Goal: Communication & Community: Answer question/provide support

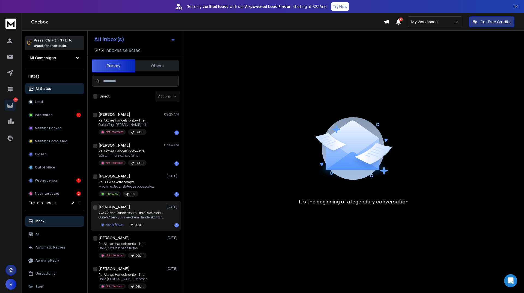
click at [128, 212] on p "Aw: Aktives Handelskonto – Ihre Rückmeldung" at bounding box center [132, 213] width 66 height 4
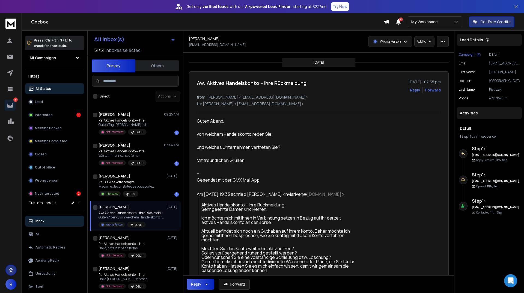
drag, startPoint x: 195, startPoint y: 114, endPoint x: 252, endPoint y: 163, distance: 75.7
click at [252, 163] on div "Aw: Aktives Handelskonto – Ihre Rückmeldung 11 September 2025 : 07:35 pm Reply …" at bounding box center [319, 221] width 260 height 301
copy div "Guten Abend, von welchem Handelskonto reden Sie, und welches Unternehmen vertre…"
click at [317, 123] on div "Guten Abend, von welchem Handelskonto reden Sie, und welches Unternehmen vertre…" at bounding box center [279, 241] width 164 height 247
drag, startPoint x: 244, startPoint y: 97, endPoint x: 280, endPoint y: 99, distance: 36.6
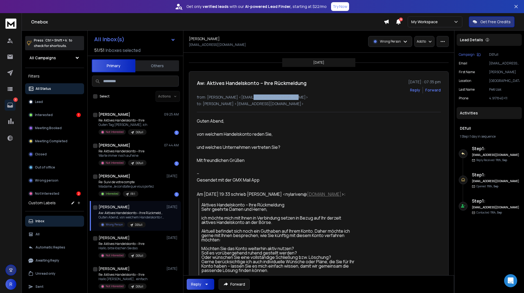
click at [280, 99] on p "from: Christiane Pietrzak <mailchrissie@gmx.de>" at bounding box center [319, 96] width 244 height 5
copy p "mailchrissie@gmx.de"
drag, startPoint x: 202, startPoint y: 103, endPoint x: 279, endPoint y: 104, distance: 77.0
click at [279, 104] on p "to: Nyla Riven <nylariven@webblockchain.info>" at bounding box center [319, 103] width 244 height 5
copy p "Nyla Riven <nylariven@webblockchain.info>"
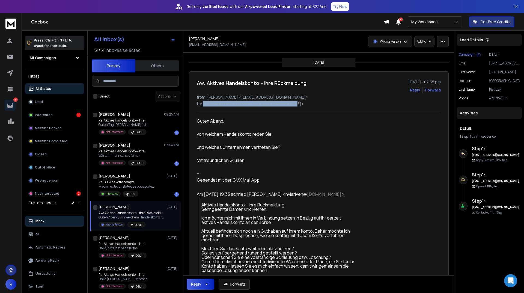
click at [280, 69] on div "Yesterday Aw: Aktives Handelskonto – Ihre Rückmeldung 11 September 2025 : 07:35…" at bounding box center [319, 215] width 271 height 314
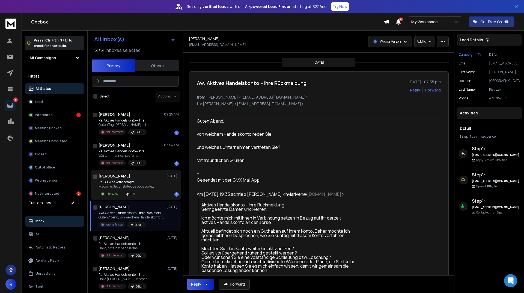
click at [124, 192] on div "FR 1" at bounding box center [131, 194] width 16 height 6
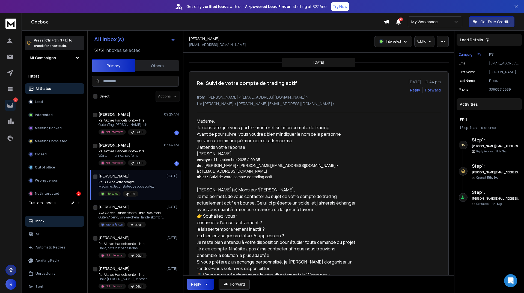
click at [196, 119] on div "Re: Suivi de votre compte de trading actif 11 September 2025 : 10:44 pm Reply F…" at bounding box center [319, 207] width 260 height 272
drag, startPoint x: 197, startPoint y: 118, endPoint x: 265, endPoint y: 152, distance: 76.1
click at [265, 152] on div "Madame, Je constate que vous portez un intérêt sur mon compte de trading. Avant…" at bounding box center [279, 226] width 164 height 217
copy div "Madame, Je constate que vous portez un intérêt sur mon compte de trading. Avant…"
drag, startPoint x: 238, startPoint y: 96, endPoint x: 284, endPoint y: 97, distance: 46.2
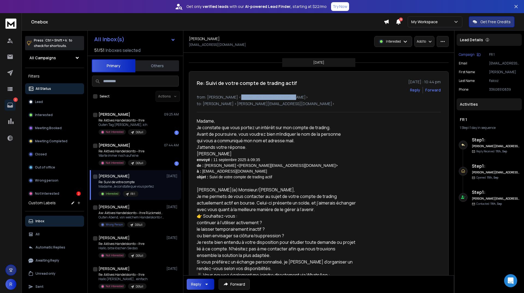
click at [284, 97] on p "from: Claude FALCOZ <falcoz.claude@wanadoo.fr>" at bounding box center [319, 96] width 244 height 5
copy p "falcoz.claude@wanadoo.fr"
click at [375, 194] on div "Re: Suivi de votre compte de trading actif 11 September 2025 : 10:44 pm Reply F…" at bounding box center [319, 207] width 244 height 256
click at [203, 104] on p "to: Elena Davidson <elena.davidson@web-blockchain.com>" at bounding box center [319, 103] width 244 height 5
drag, startPoint x: 203, startPoint y: 104, endPoint x: 308, endPoint y: 103, distance: 105.7
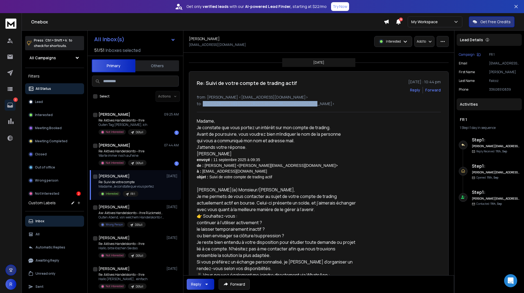
click at [308, 103] on p "to: Elena Davidson <elena.davidson@web-blockchain.com>" at bounding box center [319, 103] width 244 height 5
copy p "Elena Davidson <elena.davidson@web-blockchain.com>"
click at [248, 58] on div "Claude FALCOZ Claude FALCOZ falcoz.claude@wanadoo.fr Interested Add to Interest…" at bounding box center [319, 177] width 271 height 293
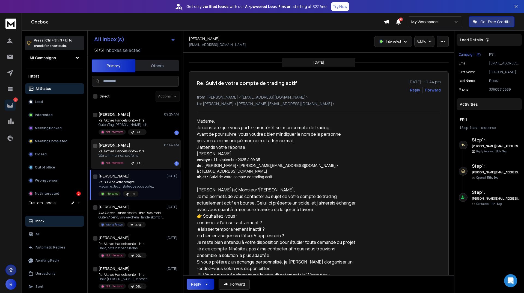
click at [133, 147] on div "Peter Nold 07:44 AM" at bounding box center [139, 145] width 80 height 5
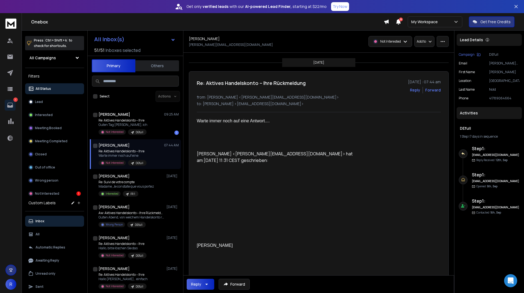
drag, startPoint x: 202, startPoint y: 126, endPoint x: 284, endPoint y: 127, distance: 81.4
click at [284, 124] on div "Warte immer noch auf eine Antwort...." at bounding box center [276, 121] width 159 height 7
copy div "Warte immer noch auf eine Antwort...."
click at [258, 124] on div "Warte immer noch auf eine Antwort...." at bounding box center [276, 121] width 159 height 7
click at [264, 124] on div "Warte immer noch auf eine Antwort...." at bounding box center [276, 121] width 159 height 7
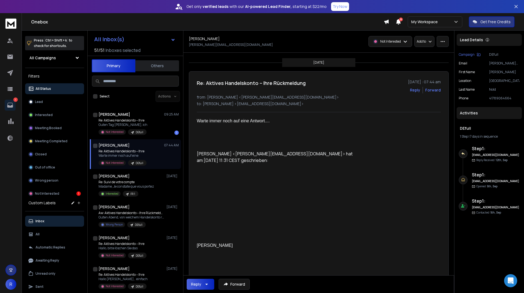
click at [261, 124] on div "Warte immer noch auf eine Antwort...." at bounding box center [276, 121] width 159 height 7
click at [197, 281] on div "Reply" at bounding box center [200, 284] width 19 height 7
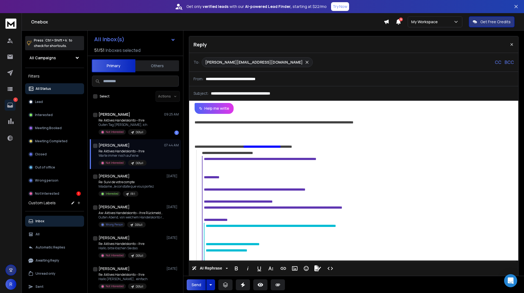
click at [215, 253] on div "**********" at bounding box center [357, 250] width 302 height 6
click at [196, 283] on button "Send" at bounding box center [196, 284] width 19 height 11
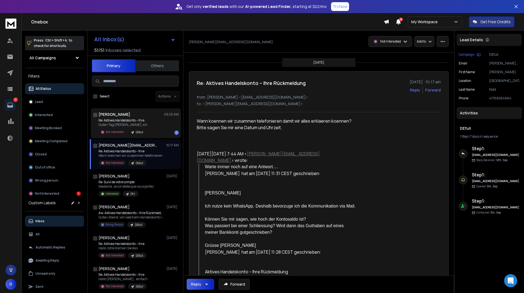
click at [126, 119] on p "Re: Aktives Handelskonto – Ihre" at bounding box center [123, 120] width 49 height 4
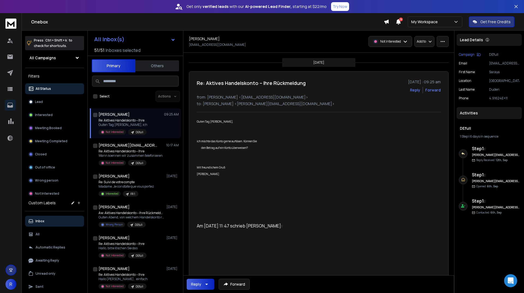
drag, startPoint x: 197, startPoint y: 119, endPoint x: 253, endPoint y: 183, distance: 84.6
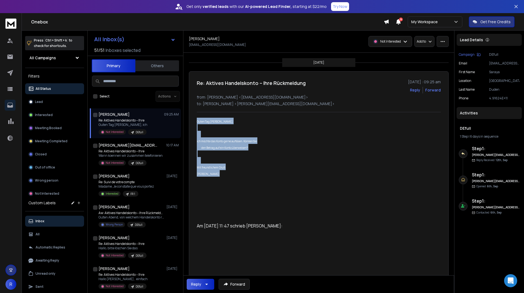
copy div "Guten Tag Herr Morales, ich möchte das Konto gerne auflösen. Können Sie den Bet…"
click at [316, 144] on p "ich möchte das Konto gerne auflösen. Können Sie den Betrag auf ein Konto überwe…" at bounding box center [276, 143] width 159 height 13
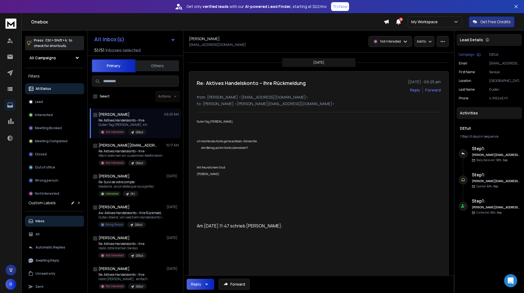
drag, startPoint x: 312, startPoint y: 131, endPoint x: 308, endPoint y: 129, distance: 4.8
drag, startPoint x: 308, startPoint y: 129, endPoint x: 301, endPoint y: 150, distance: 21.3
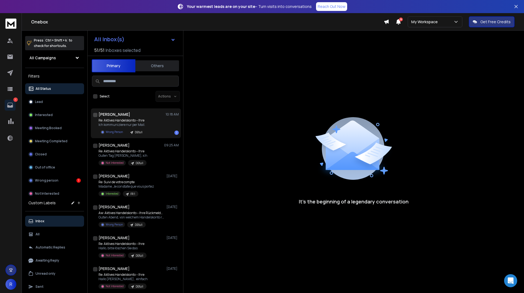
click at [162, 116] on div "Peter Nold 10:18 AM" at bounding box center [139, 114] width 80 height 5
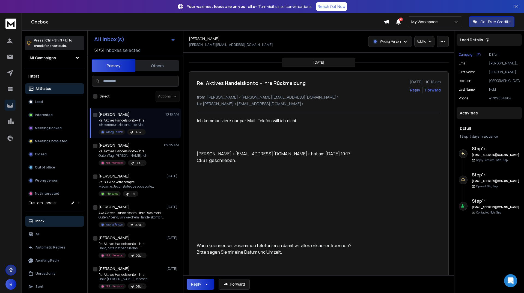
drag, startPoint x: 197, startPoint y: 124, endPoint x: 304, endPoint y: 129, distance: 108.0
copy div "Ich kommuniziere nur per Mail. Telefon will ich nicht."
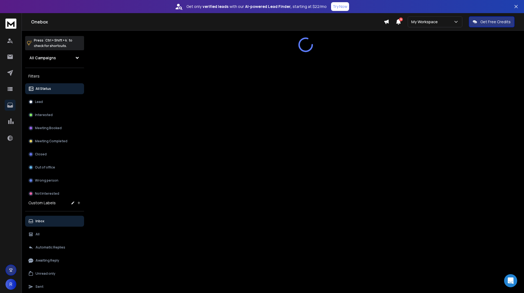
click at [180, 102] on div "Press Ctrl + Shift + k to check for shortcuts. All Campaigns All Campaigns Filt…" at bounding box center [273, 177] width 502 height 293
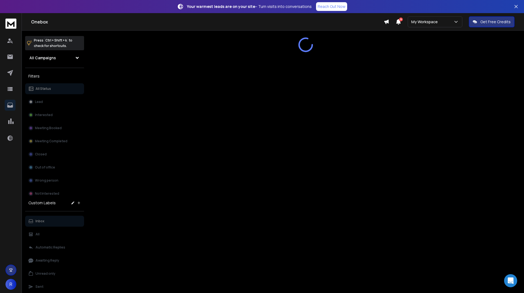
click at [516, 5] on icon at bounding box center [516, 6] width 5 height 5
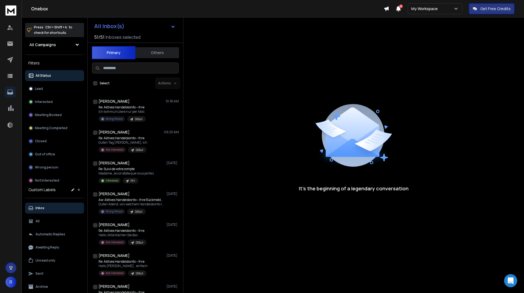
click at [169, 57] on button "Others" at bounding box center [157, 53] width 44 height 12
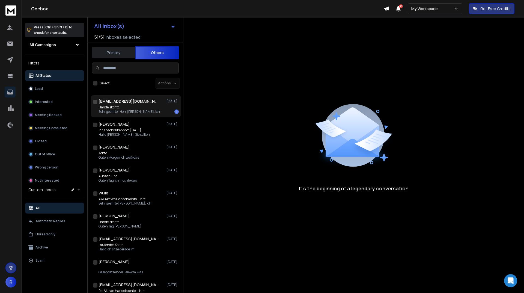
click at [147, 109] on div "Handelskonto Sehr geehrter Herr Bridges, ich 1" at bounding box center [139, 109] width 80 height 9
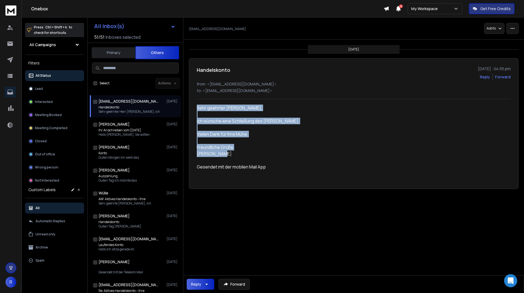
drag, startPoint x: 196, startPoint y: 102, endPoint x: 227, endPoint y: 156, distance: 62.9
click at [227, 156] on div "Handelskonto 11 September 2025 : 04:55 pm Reply Forward from: <ReByKi@web.de> t…" at bounding box center [354, 123] width 330 height 131
copy div "Sehr geehrter Herr Bridges, ich wünsche eine Schließung des Kontos. Vielen Dank…"
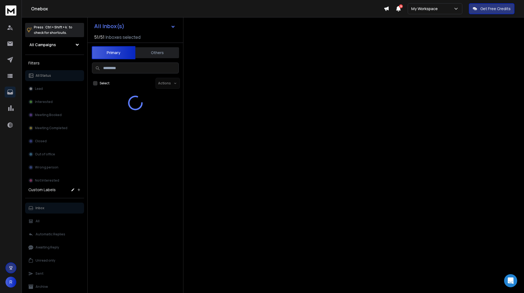
click at [118, 51] on button "Primary" at bounding box center [114, 52] width 44 height 13
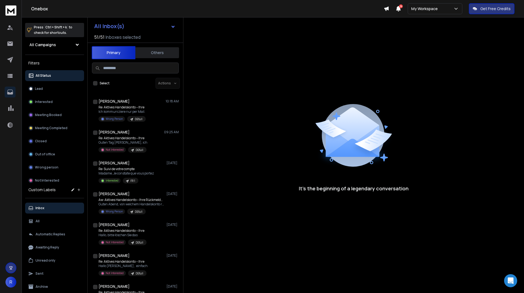
drag, startPoint x: 190, startPoint y: 65, endPoint x: 194, endPoint y: -4, distance: 68.4
click at [194, 0] on html "Your warmest leads are on your site – Turn visits into conversations Reach Out …" at bounding box center [262, 146] width 524 height 293
click at [235, 51] on div "It’s the beginning of a legendary conversation" at bounding box center [354, 141] width 341 height 249
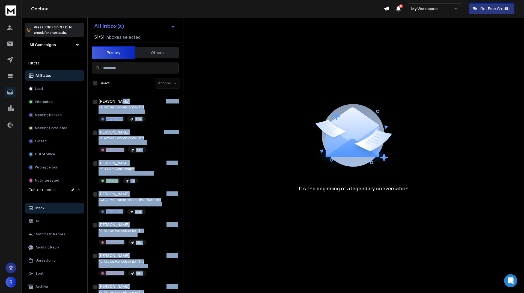
drag, startPoint x: 230, startPoint y: 55, endPoint x: 135, endPoint y: 87, distance: 99.4
click at [135, 92] on div "All Inbox(s) 51 / 51 Inboxes selected Primary Others Select Actions Peter Nold …" at bounding box center [305, 163] width 437 height 293
click at [294, 60] on div "It’s the beginning of a legendary conversation" at bounding box center [354, 141] width 341 height 249
drag, startPoint x: 204, startPoint y: 30, endPoint x: 118, endPoint y: 82, distance: 100.6
click at [118, 82] on div "All Inbox(s) 51 / 51 Inboxes selected Primary Others Select Actions Peter Nold …" at bounding box center [305, 163] width 437 height 293
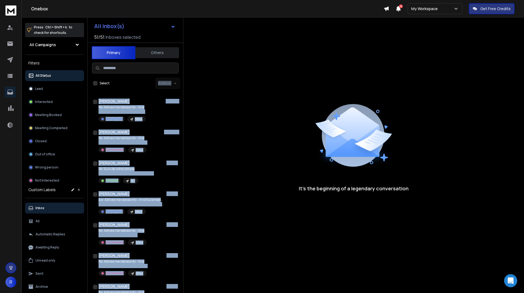
click at [270, 79] on div "It’s the beginning of a legendary conversation" at bounding box center [354, 141] width 341 height 249
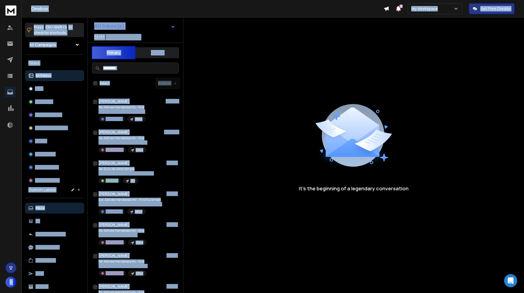
drag, startPoint x: 250, startPoint y: 34, endPoint x: 0, endPoint y: 19, distance: 250.6
click at [0, 19] on div "R Onebox 16 My Workspace Get Free Credits Press Ctrl + Shift + k to check for s…" at bounding box center [262, 155] width 524 height 311
click at [282, 64] on div "It’s the beginning of a legendary conversation" at bounding box center [354, 141] width 341 height 249
